Goal: Information Seeking & Learning: Learn about a topic

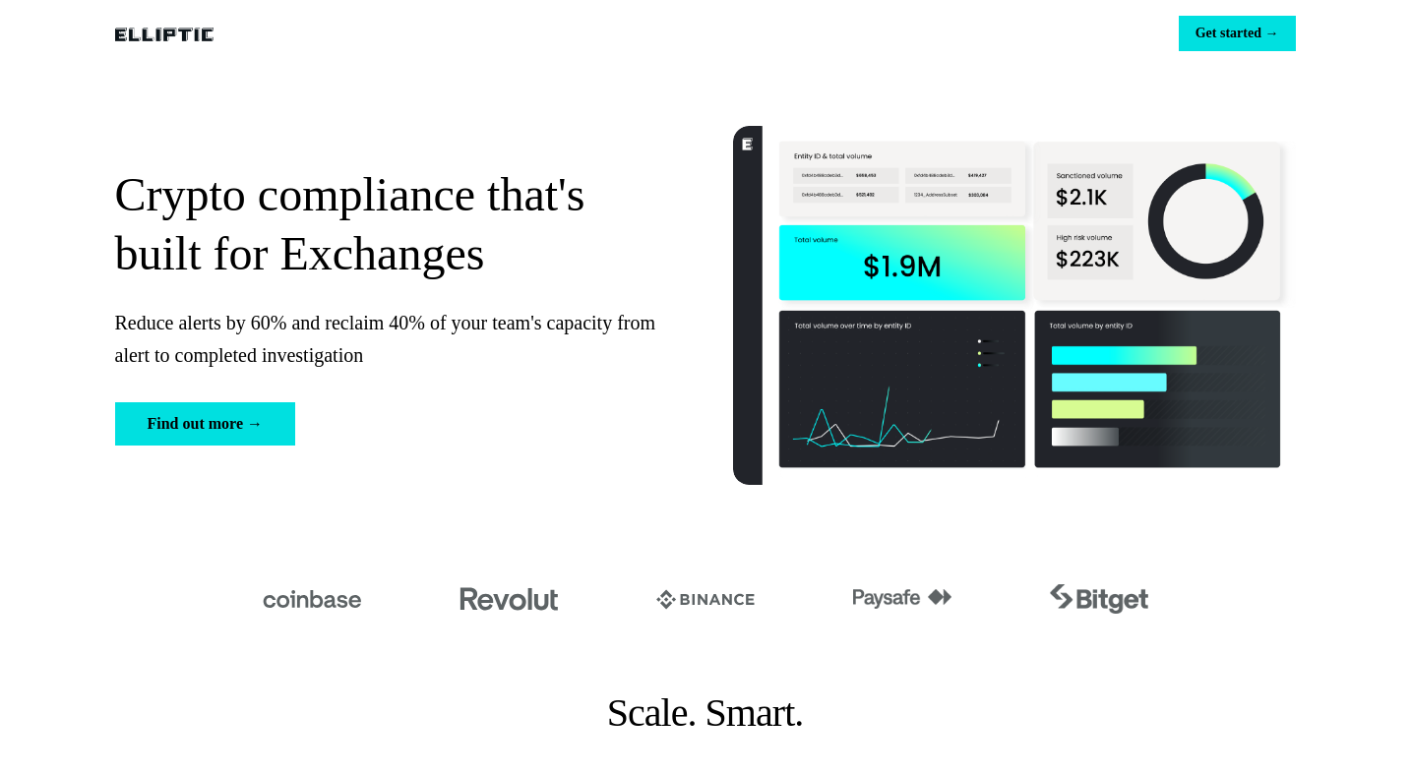
scroll to position [1215, 0]
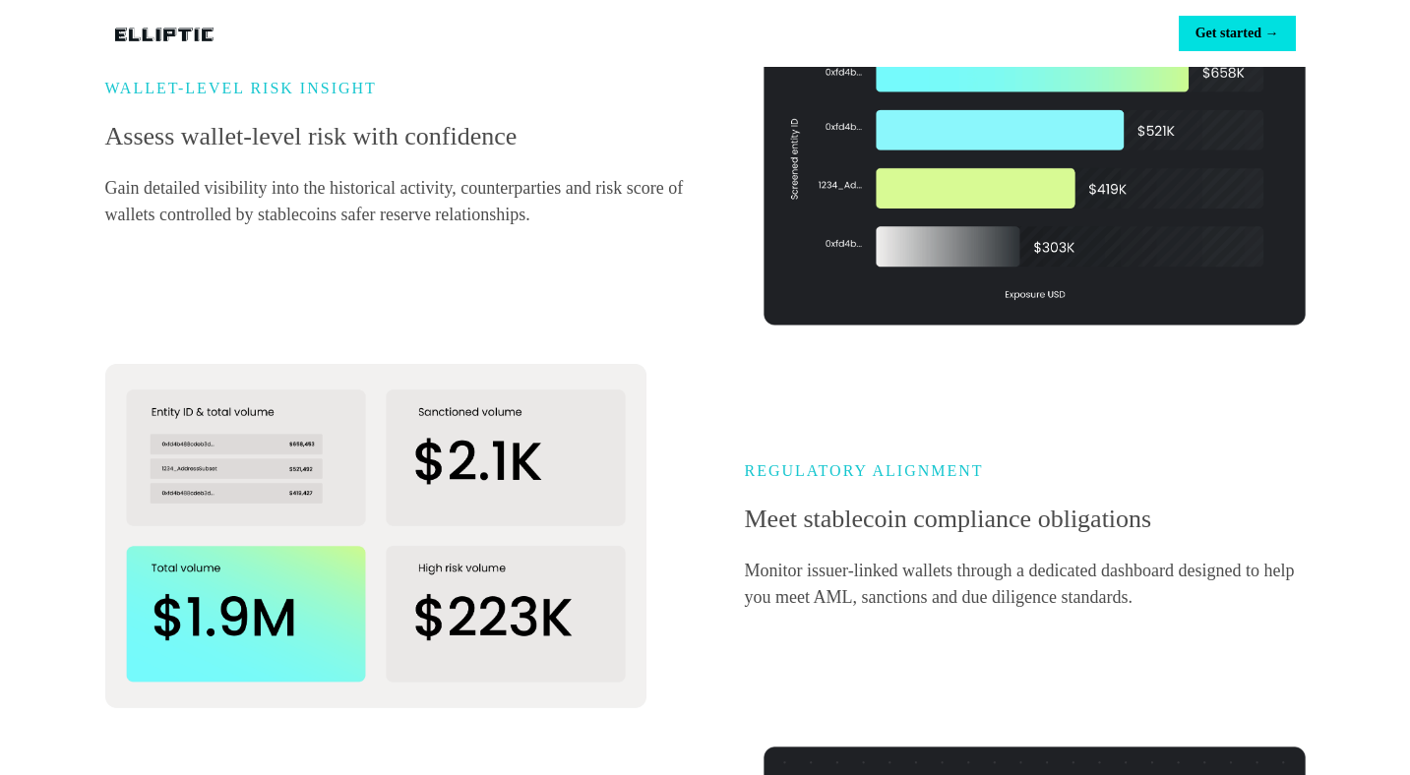
click at [914, 297] on img at bounding box center [1005, 153] width 600 height 344
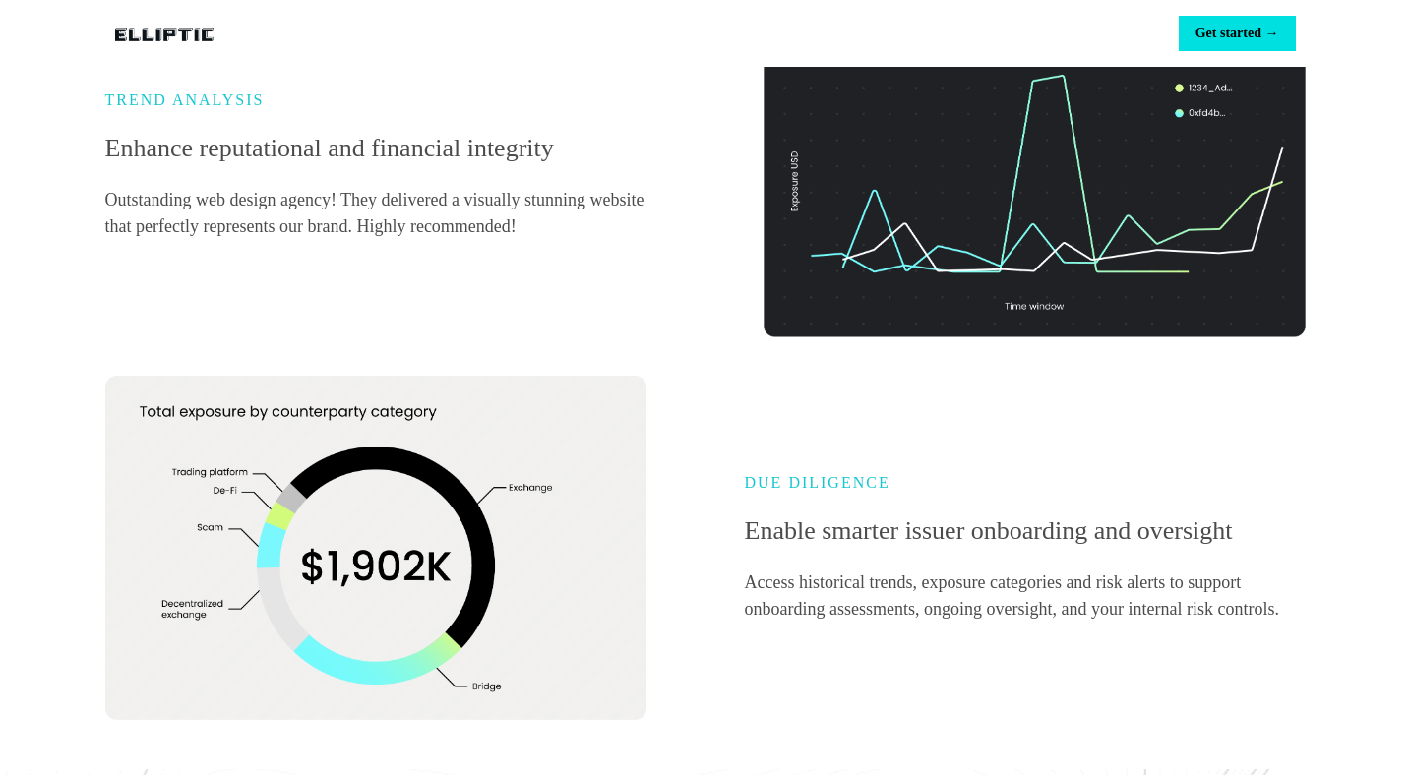
scroll to position [2010, 0]
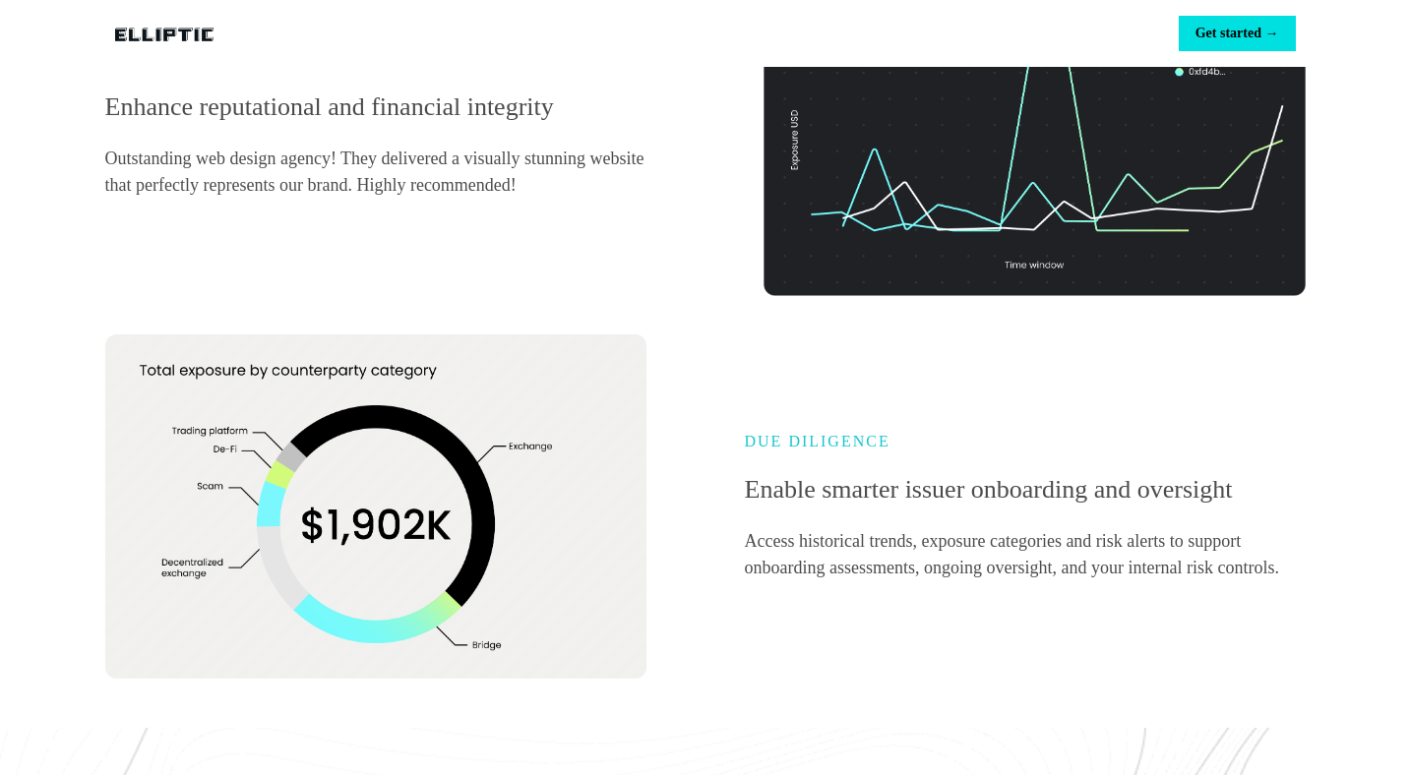
click at [857, 582] on p "Access historical trends, exposure categories and risk alerts to support onboar…" at bounding box center [1025, 554] width 561 height 53
click at [900, 582] on p "Access historical trends, exposure categories and risk alerts to support onboar…" at bounding box center [1025, 554] width 561 height 53
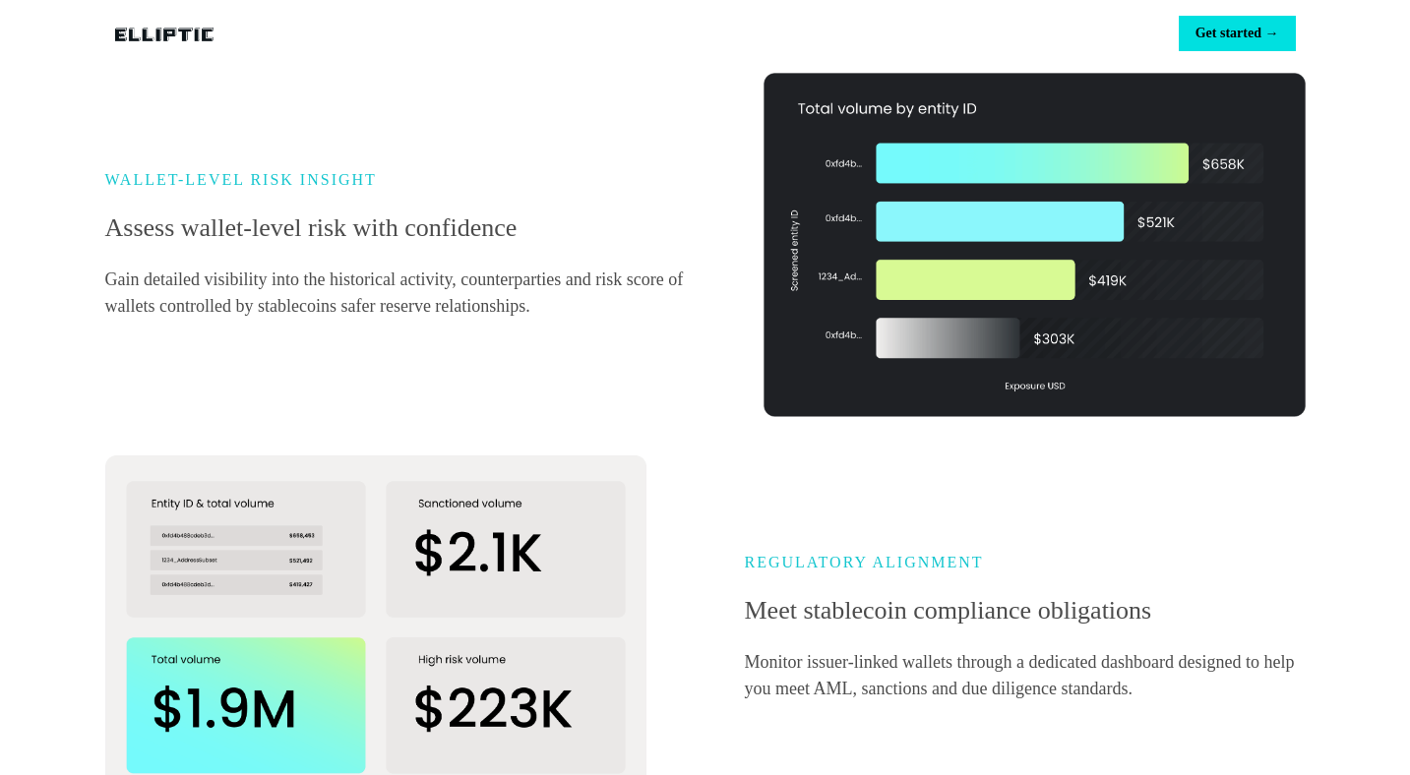
scroll to position [1127, 0]
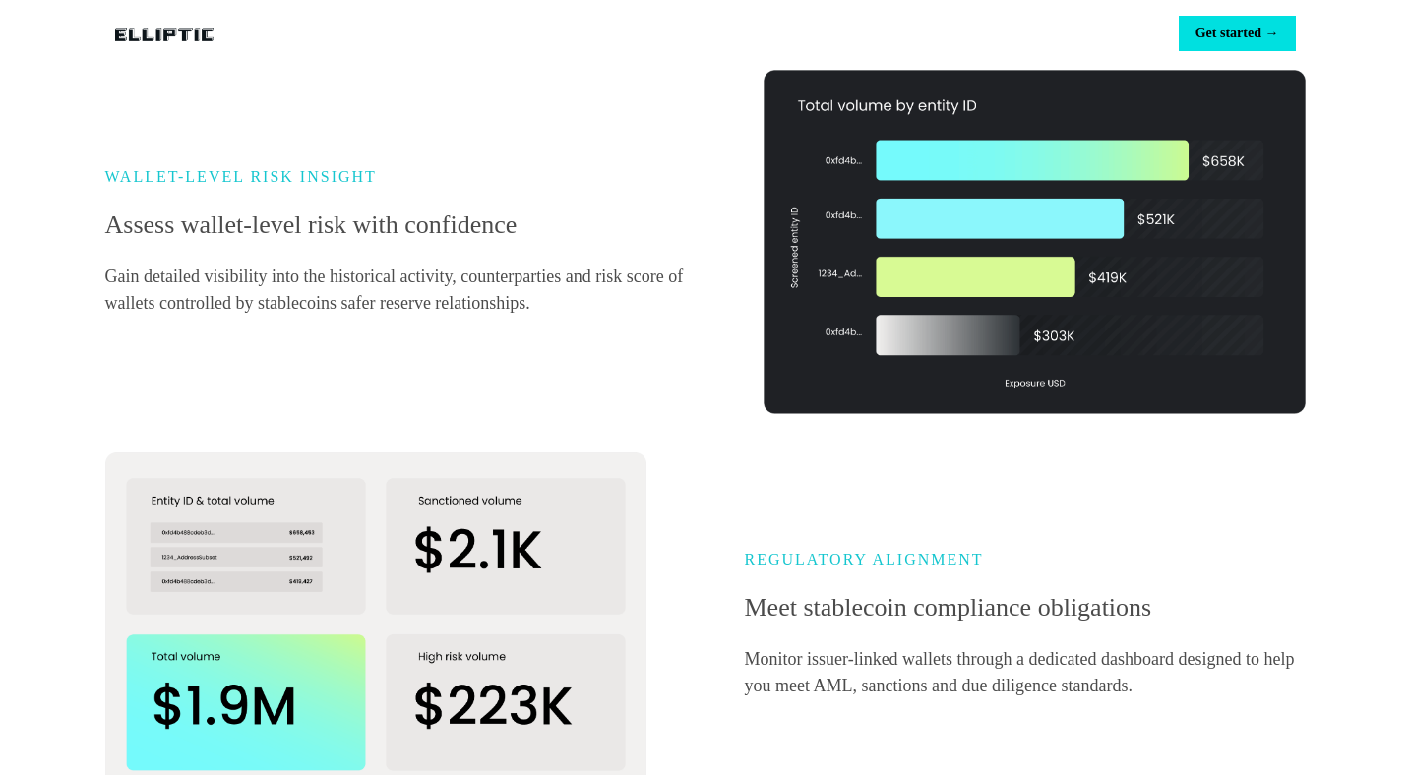
click at [1008, 240] on img at bounding box center [1005, 242] width 600 height 344
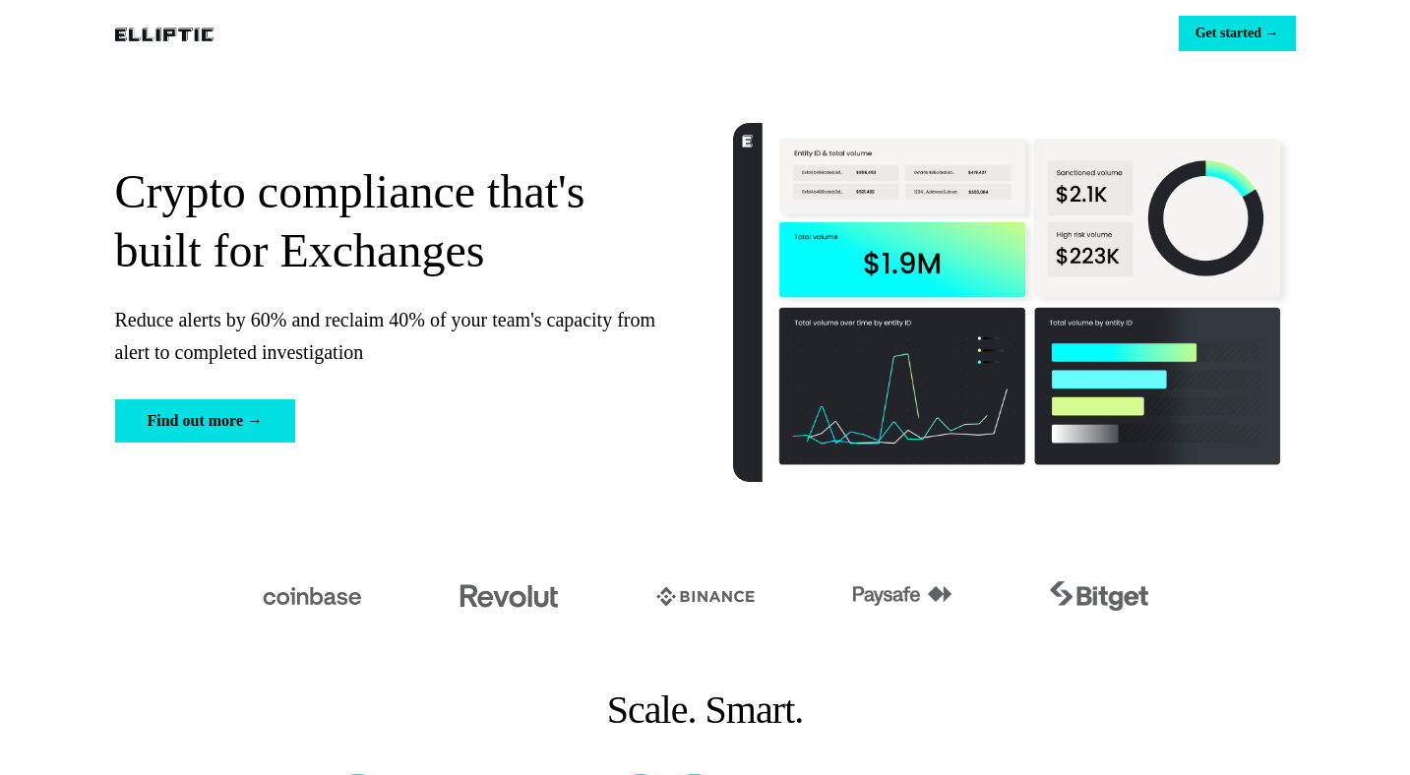
scroll to position [0, 0]
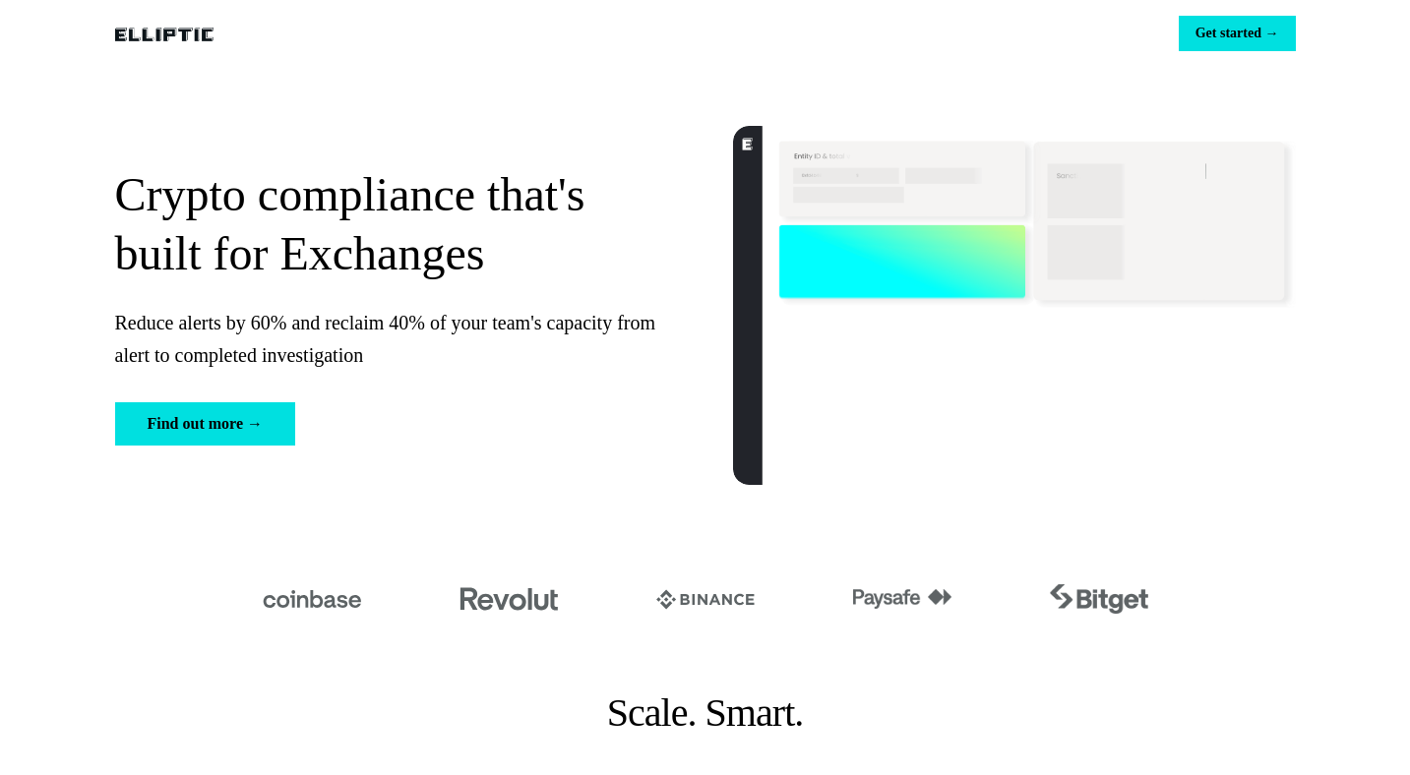
click at [427, 266] on p "Crypto compliance that's built for Exchanges" at bounding box center [396, 224] width 563 height 118
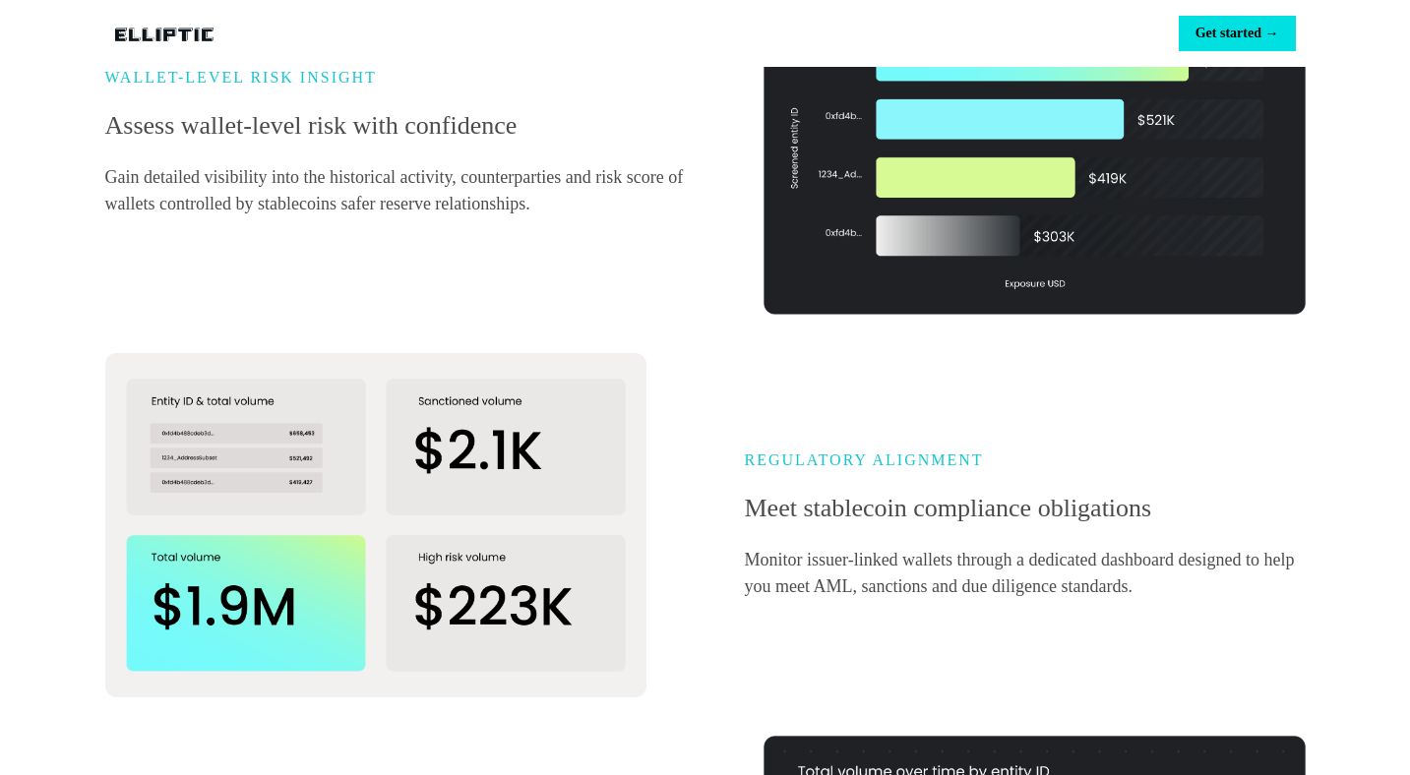
scroll to position [1225, 0]
